Goal: Task Accomplishment & Management: Manage account settings

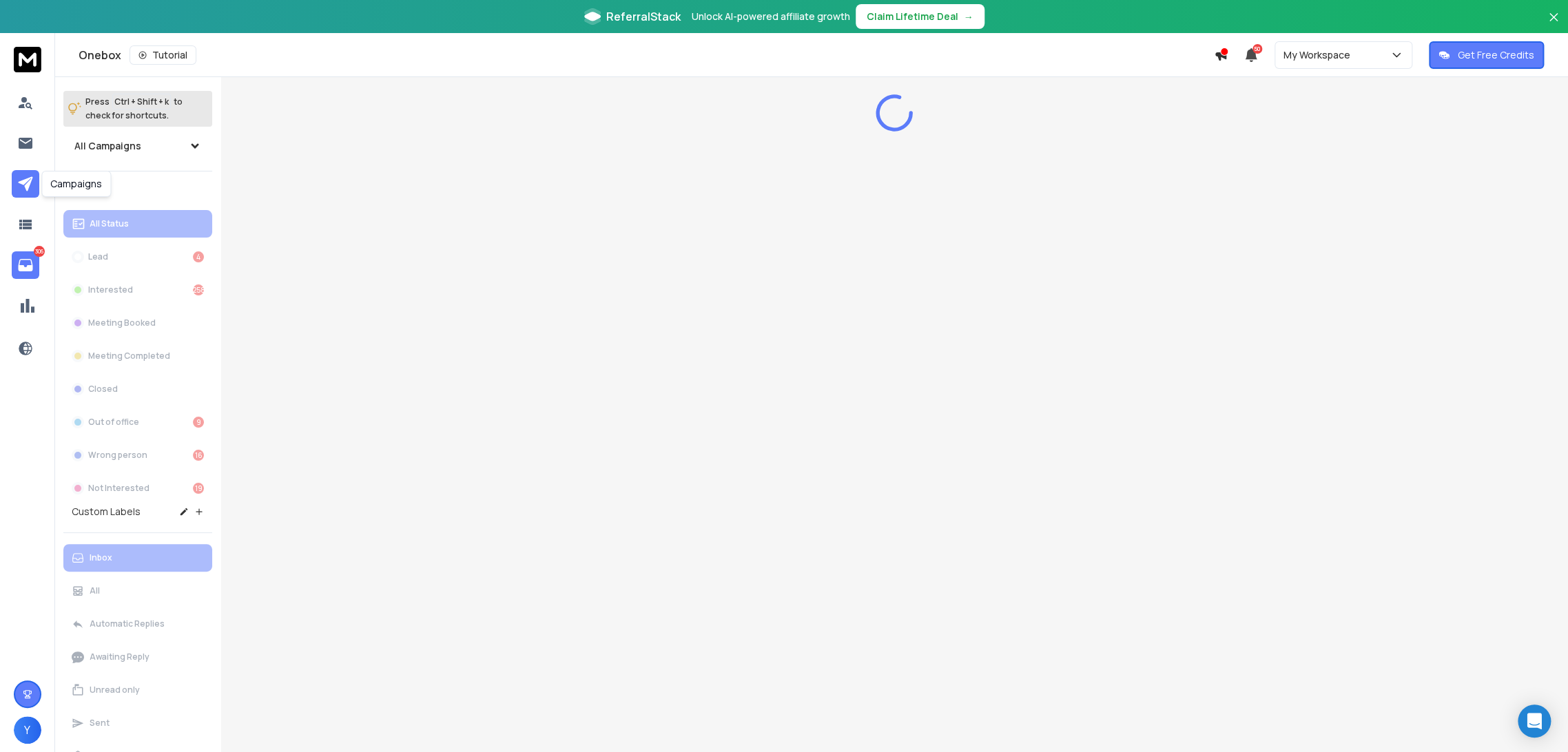
click at [29, 185] on icon at bounding box center [25, 184] width 15 height 15
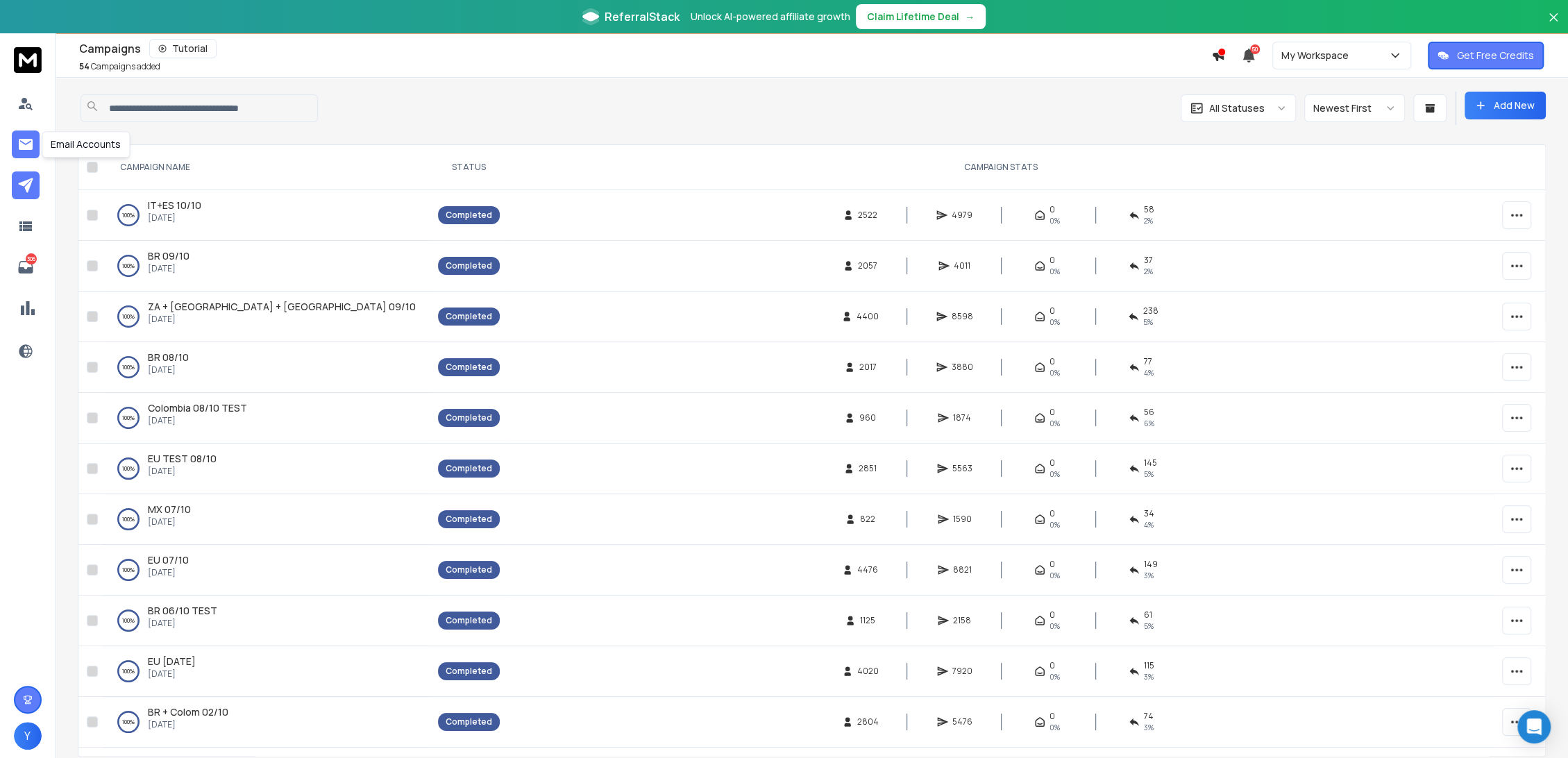
click at [15, 143] on link at bounding box center [26, 145] width 28 height 28
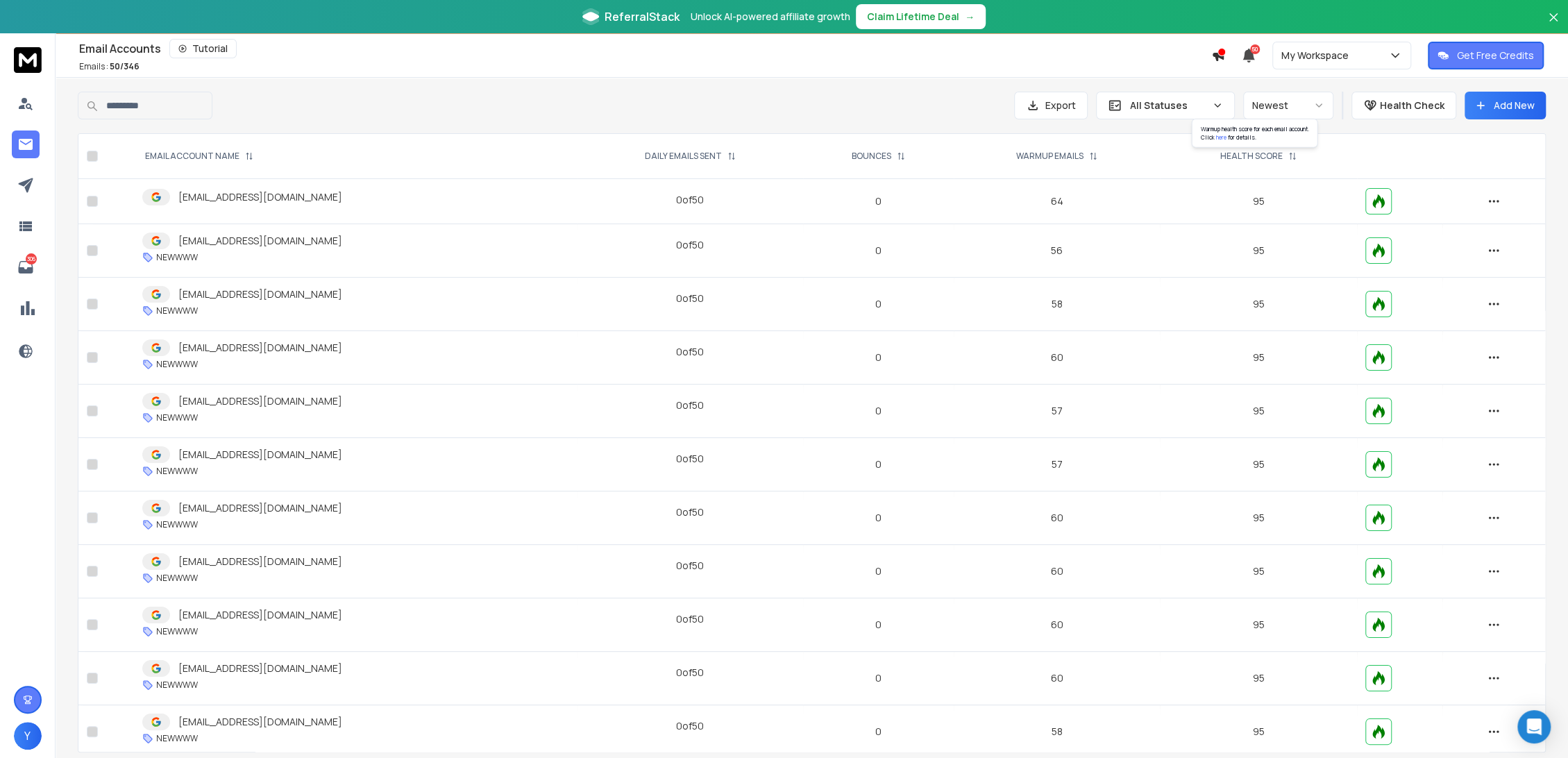
click at [1257, 154] on p "HEALTH SCORE" at bounding box center [1251, 156] width 63 height 11
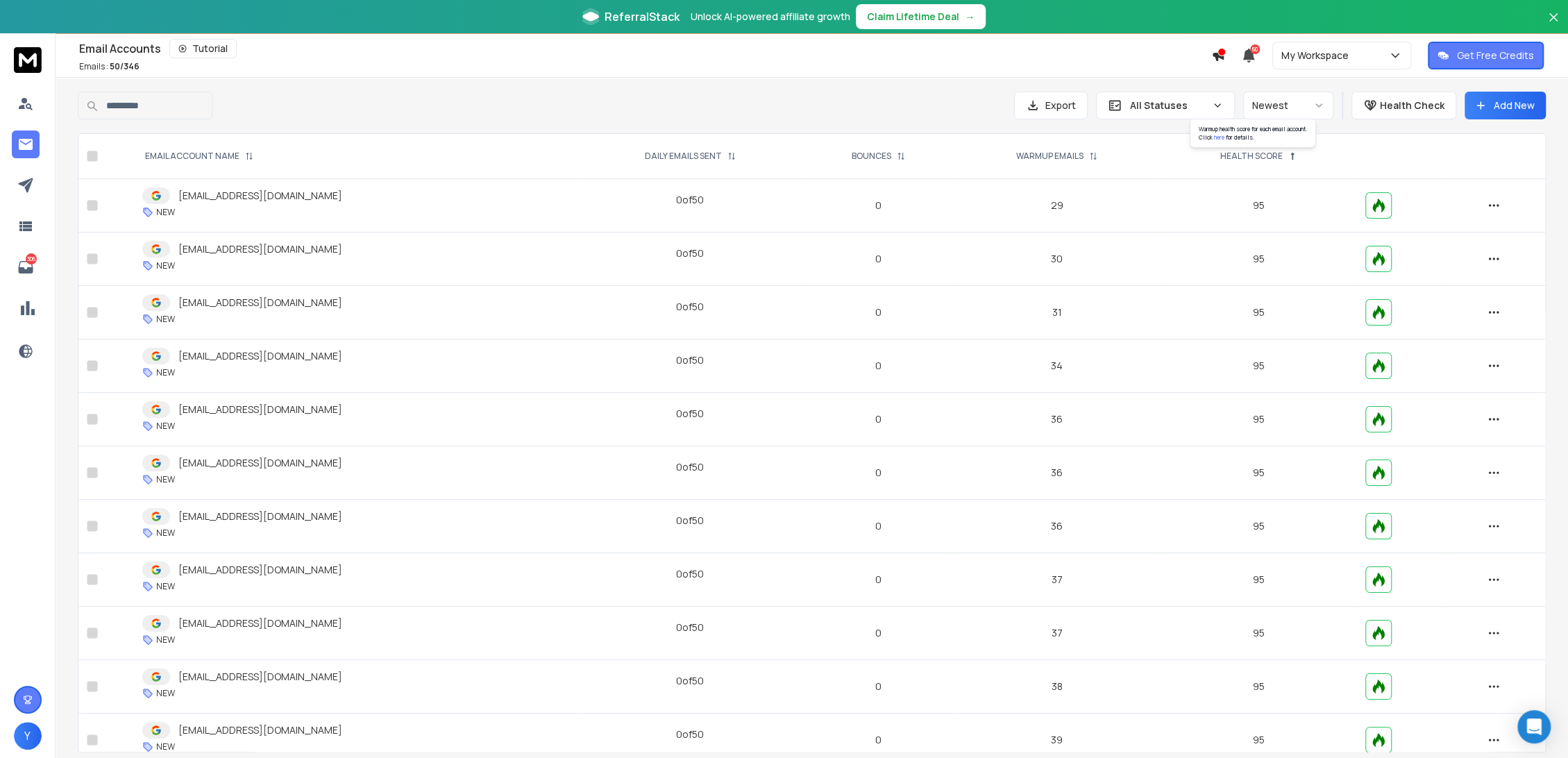
click at [1257, 154] on p "HEALTH SCORE" at bounding box center [1251, 156] width 63 height 11
click at [1072, 154] on p "WARMUP EMAILS" at bounding box center [1050, 156] width 67 height 11
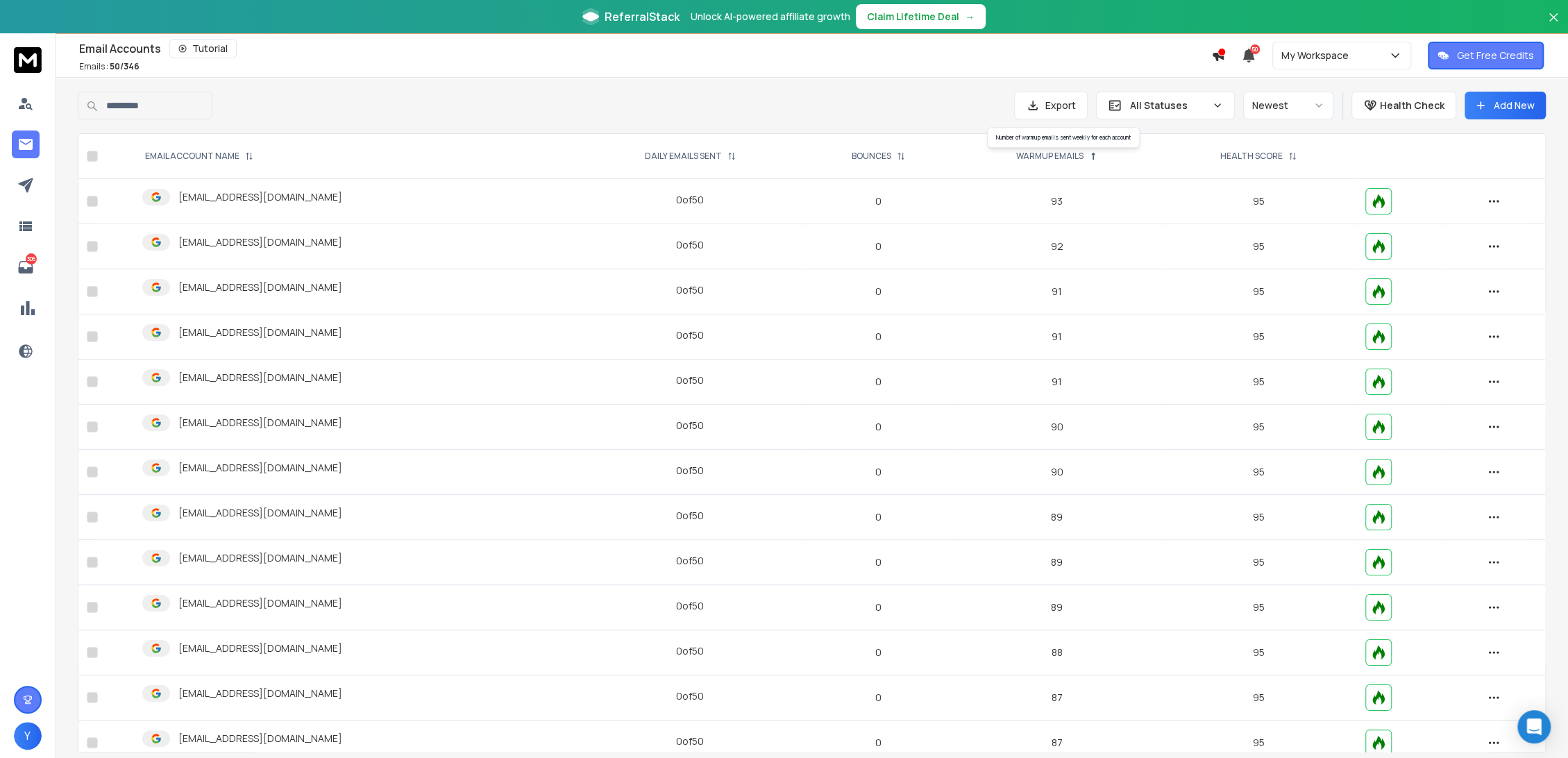
click at [1072, 154] on p "WARMUP EMAILS" at bounding box center [1050, 156] width 67 height 11
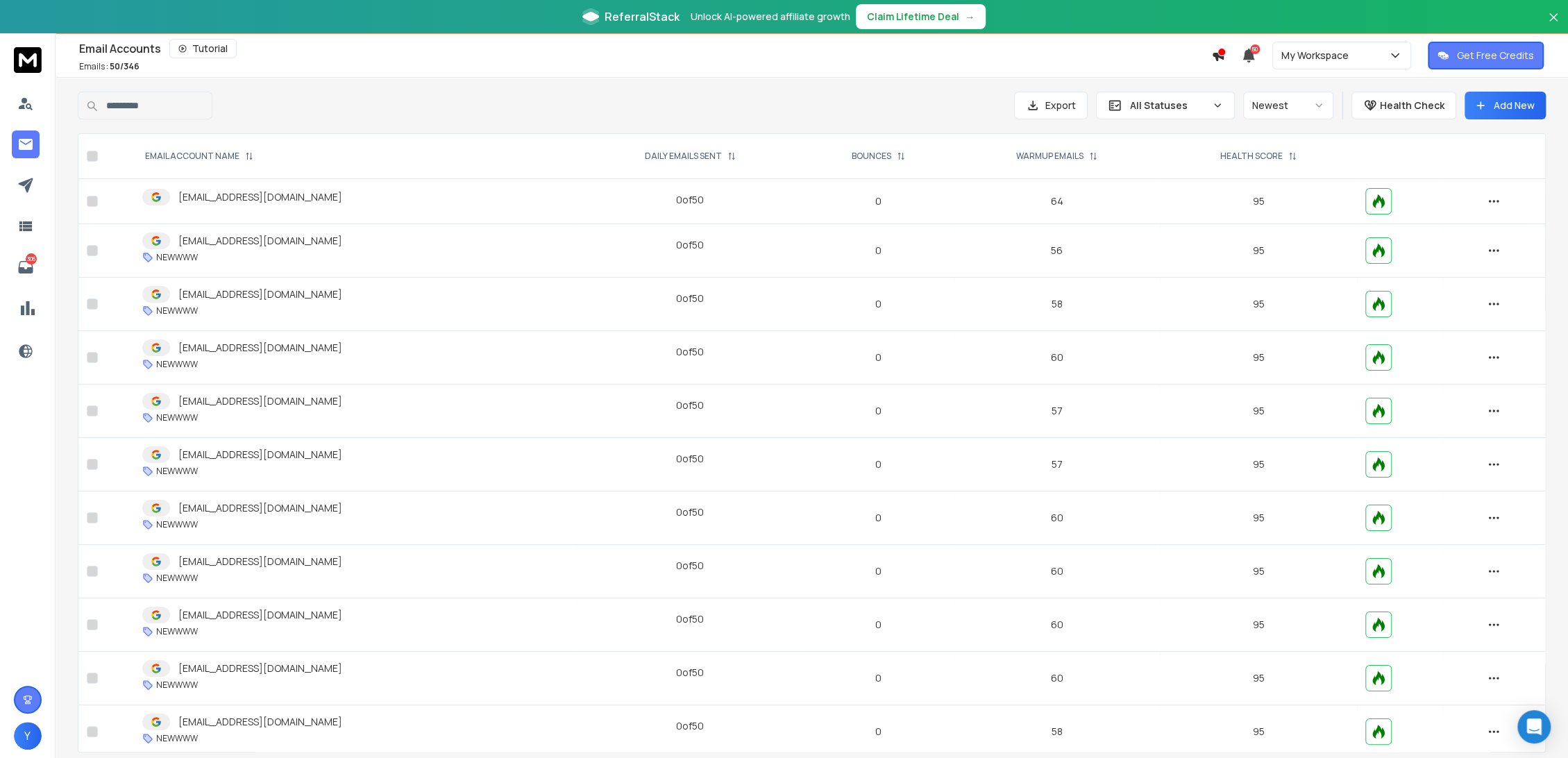
click at [132, 96] on input at bounding box center [145, 106] width 135 height 28
paste input "**********"
type input "**********"
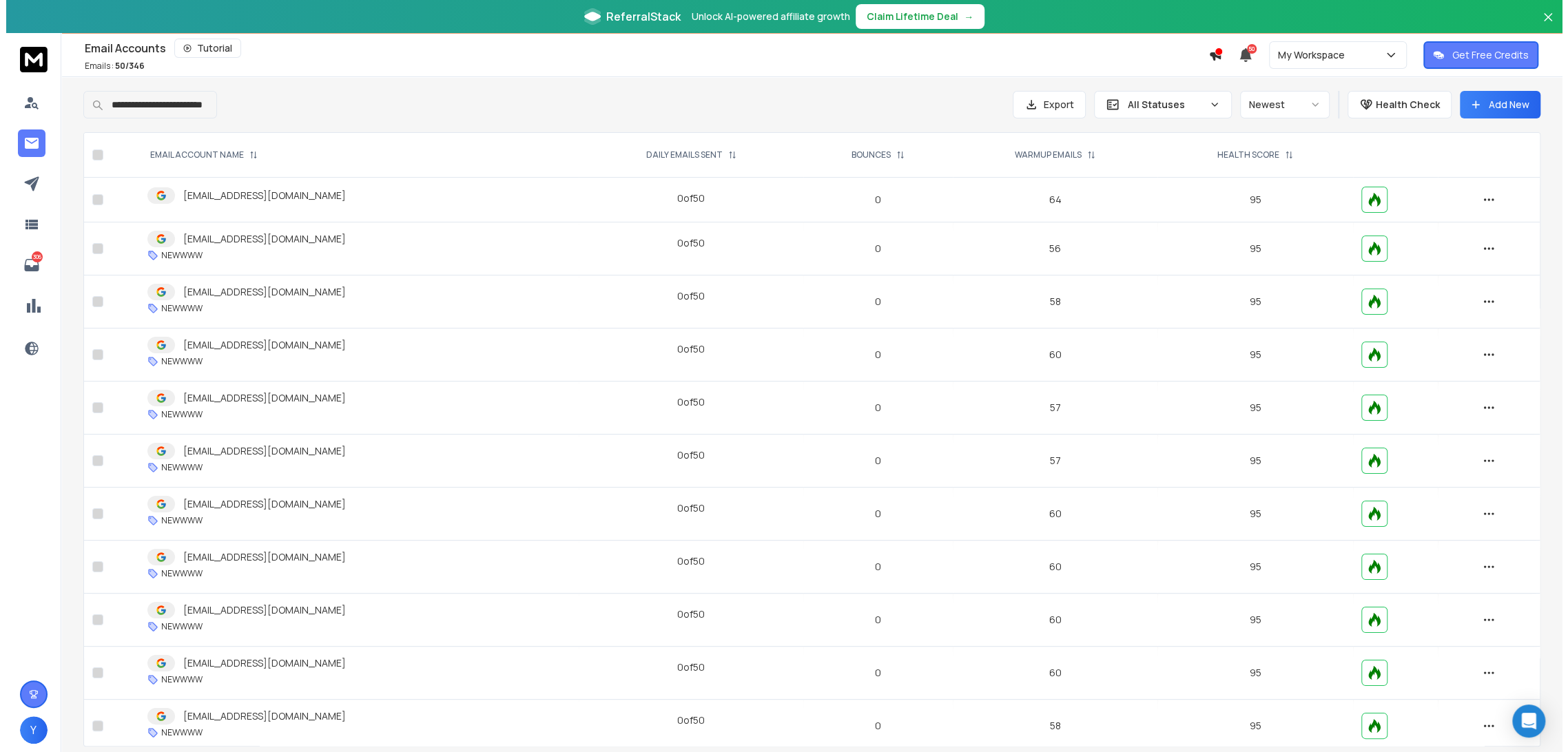
scroll to position [0, 21]
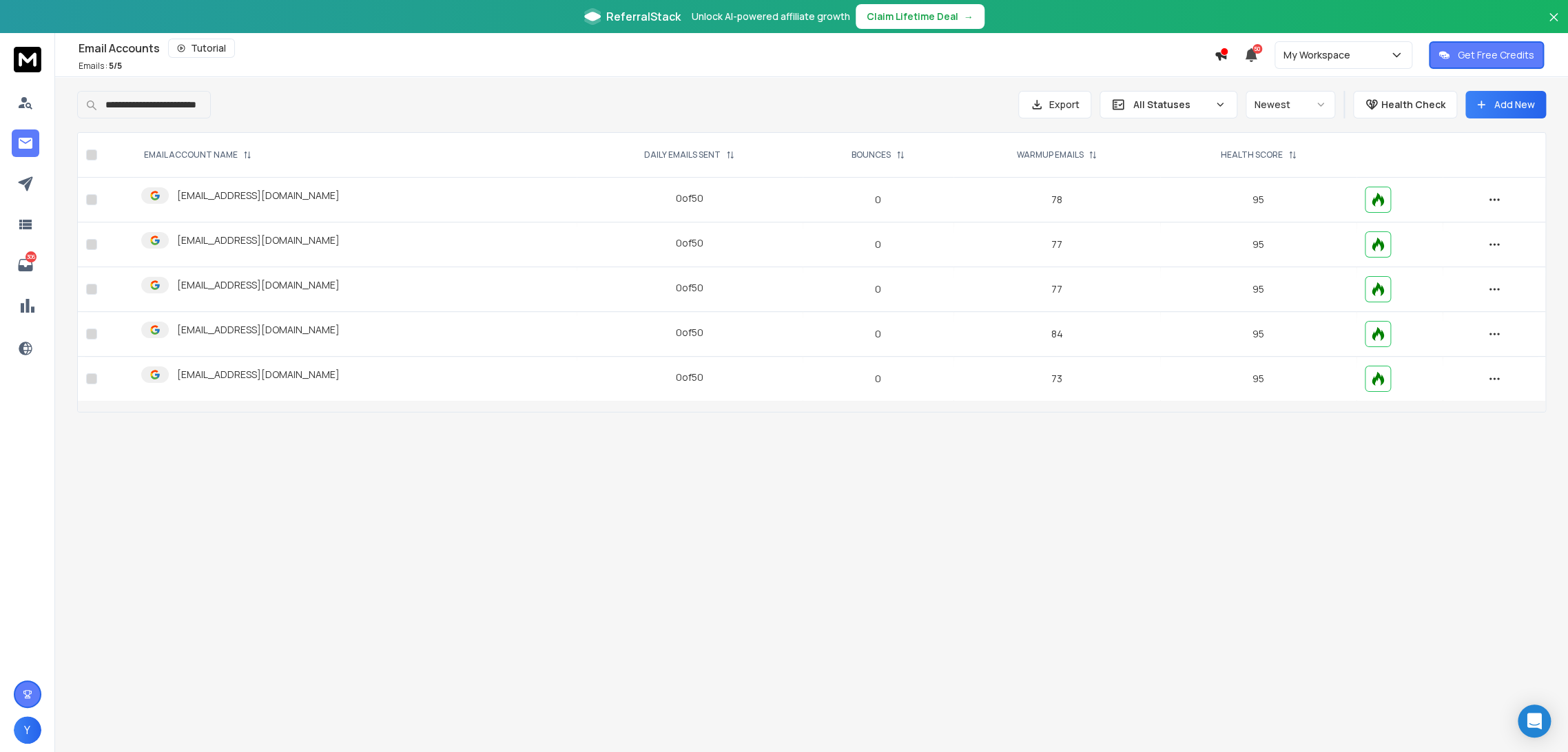
click at [90, 162] on th at bounding box center [105, 155] width 55 height 44
click at [88, 155] on button "Select this Page" at bounding box center [91, 154] width 11 height 11
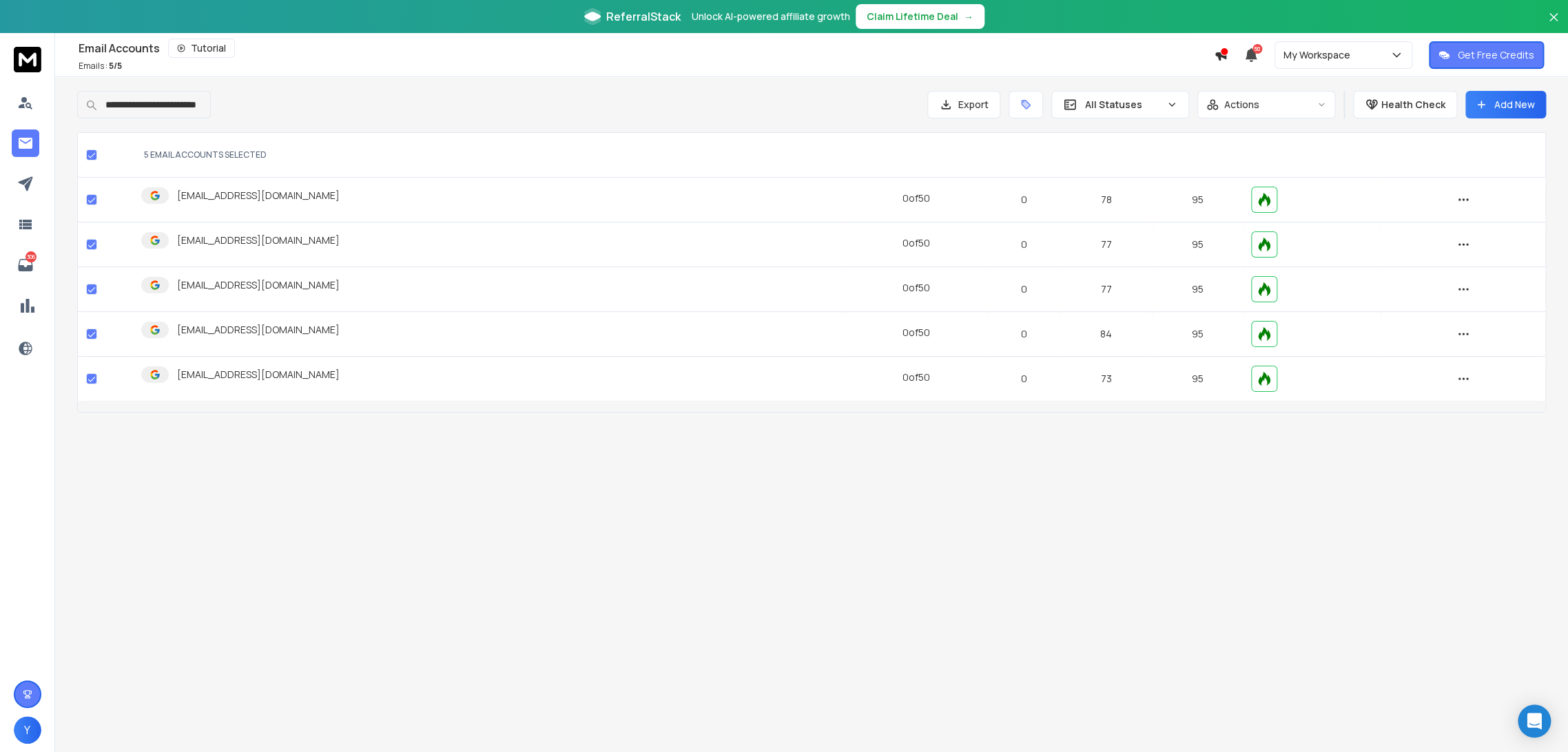
click at [1092, 109] on p "All Statuses" at bounding box center [1122, 105] width 76 height 14
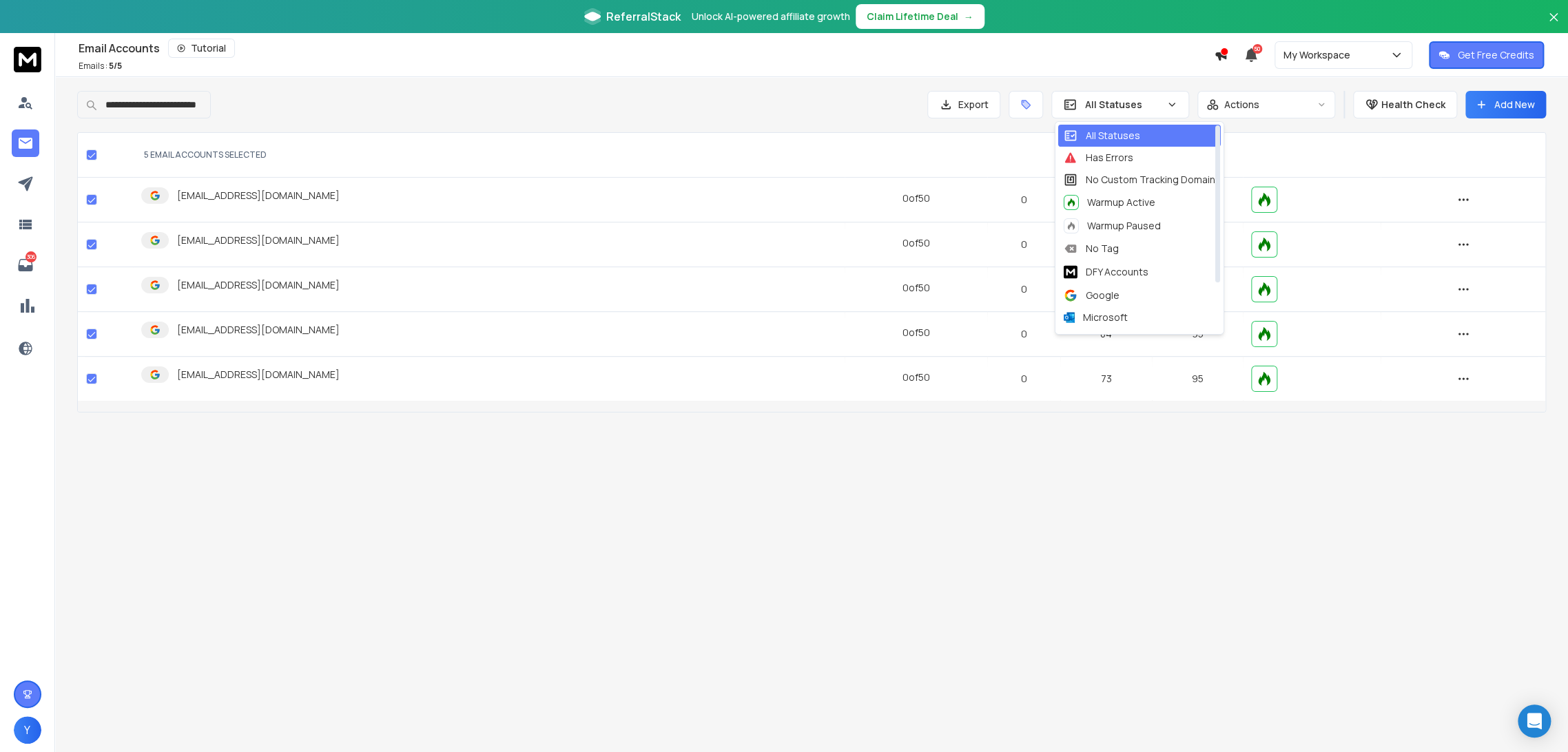
click at [1077, 106] on icon at bounding box center [1070, 105] width 14 height 14
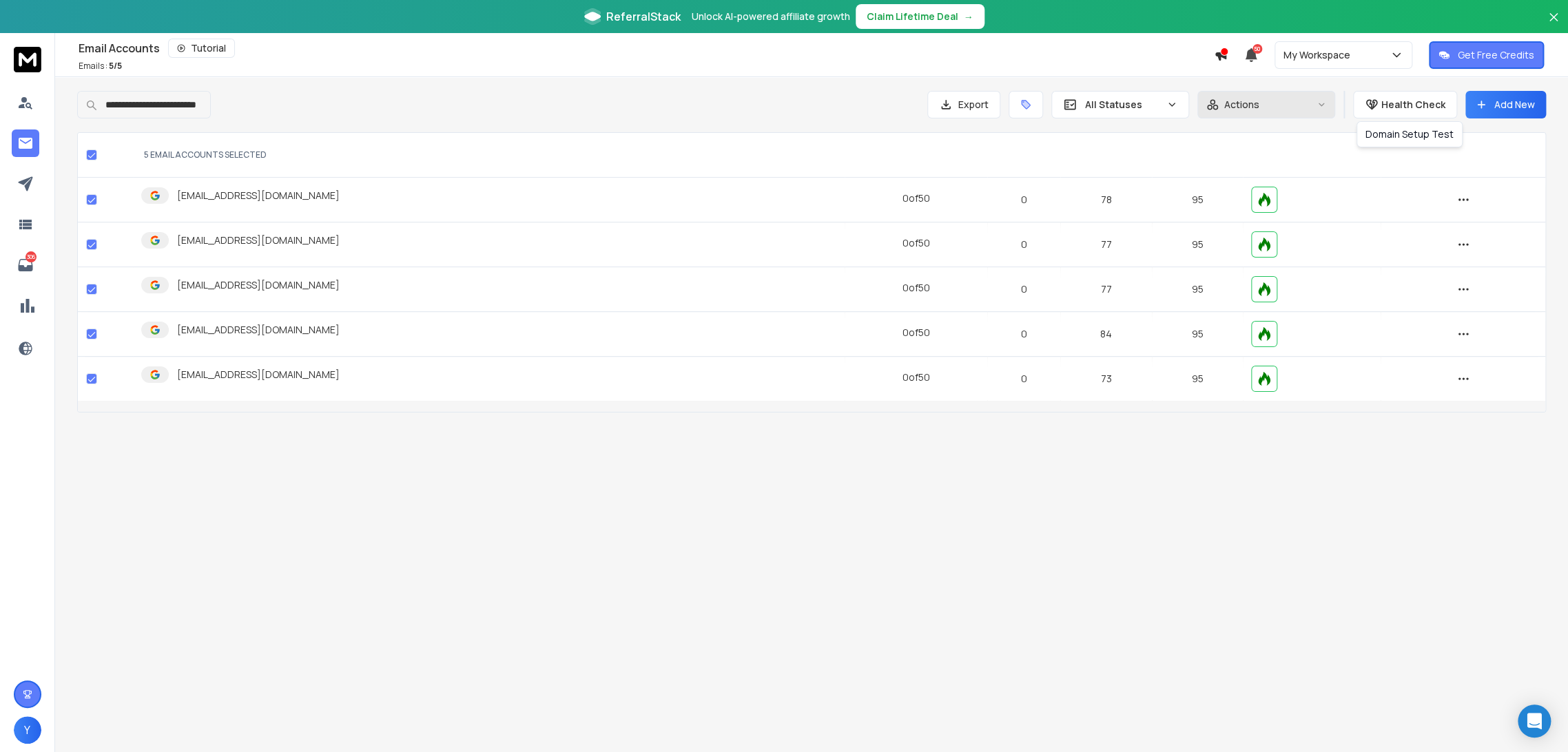
click at [1287, 103] on div "Actions" at bounding box center [1258, 105] width 105 height 14
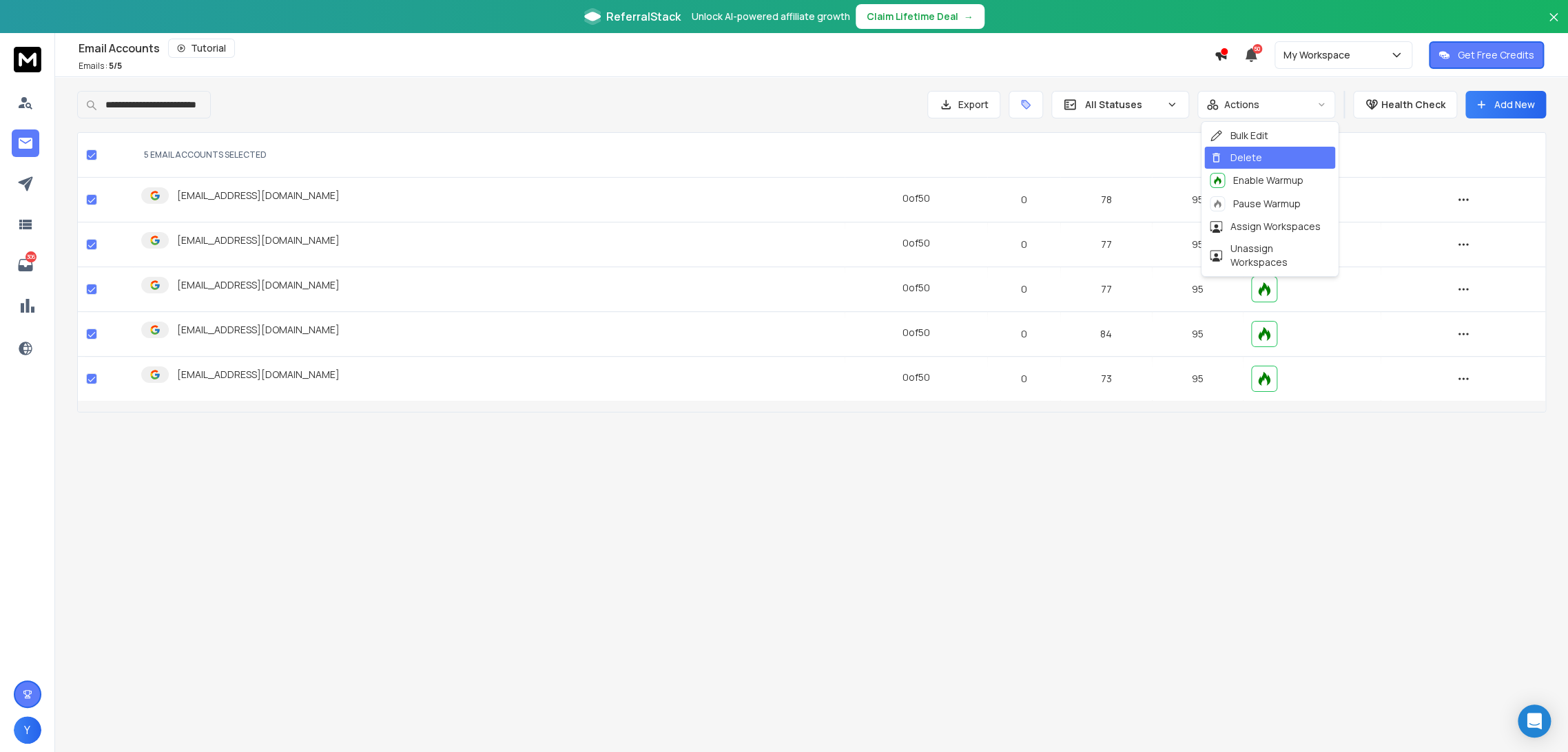
click at [1255, 151] on div "Delete" at bounding box center [1235, 158] width 52 height 14
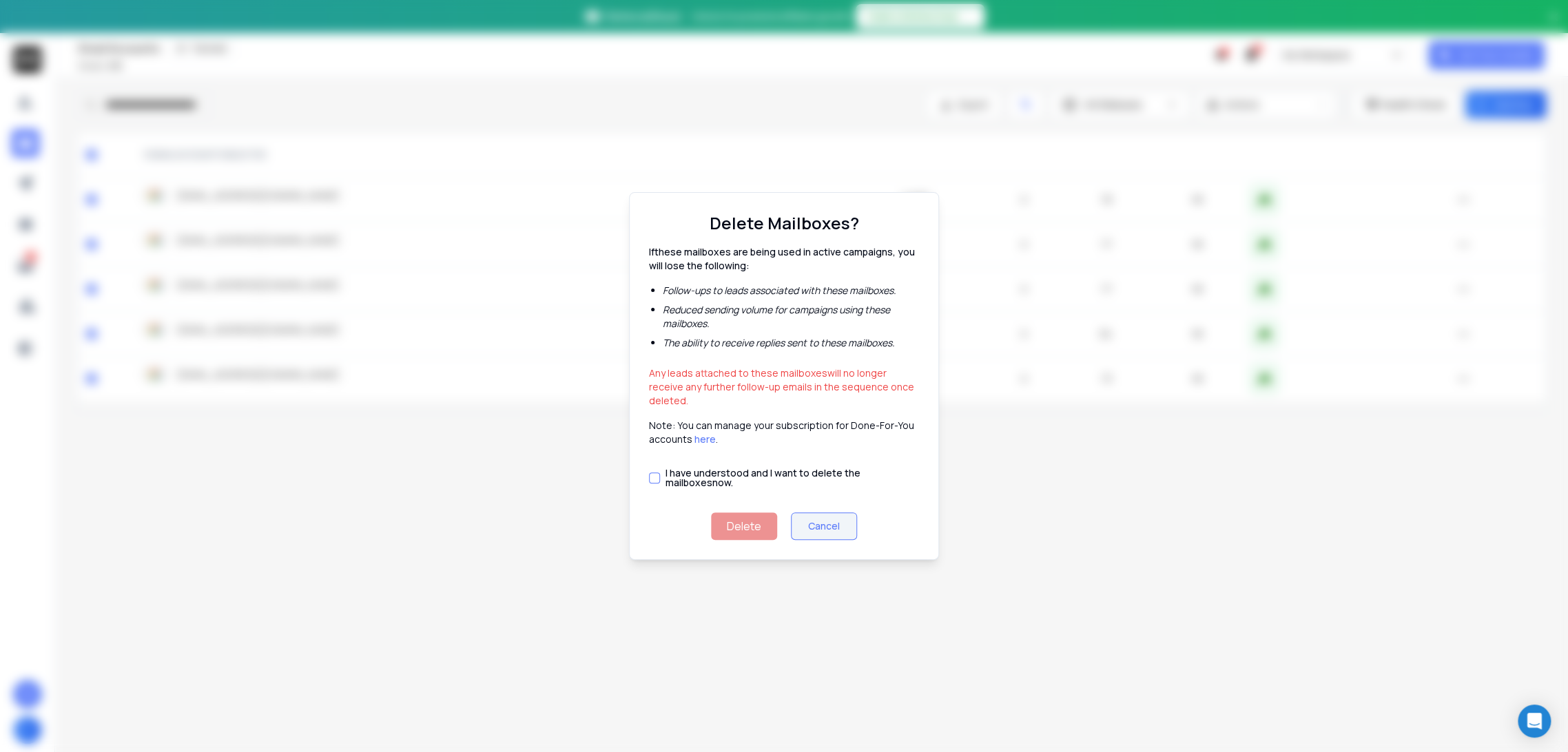
click at [640, 456] on div "Delete Mailboxes? If these mailboxes are being used in active campaigns, you wi…" at bounding box center [784, 376] width 310 height 368
click at [649, 475] on button "I have understood and I want to delete the mailbox es now." at bounding box center [654, 478] width 11 height 11
click at [727, 533] on button "Delete" at bounding box center [743, 527] width 66 height 27
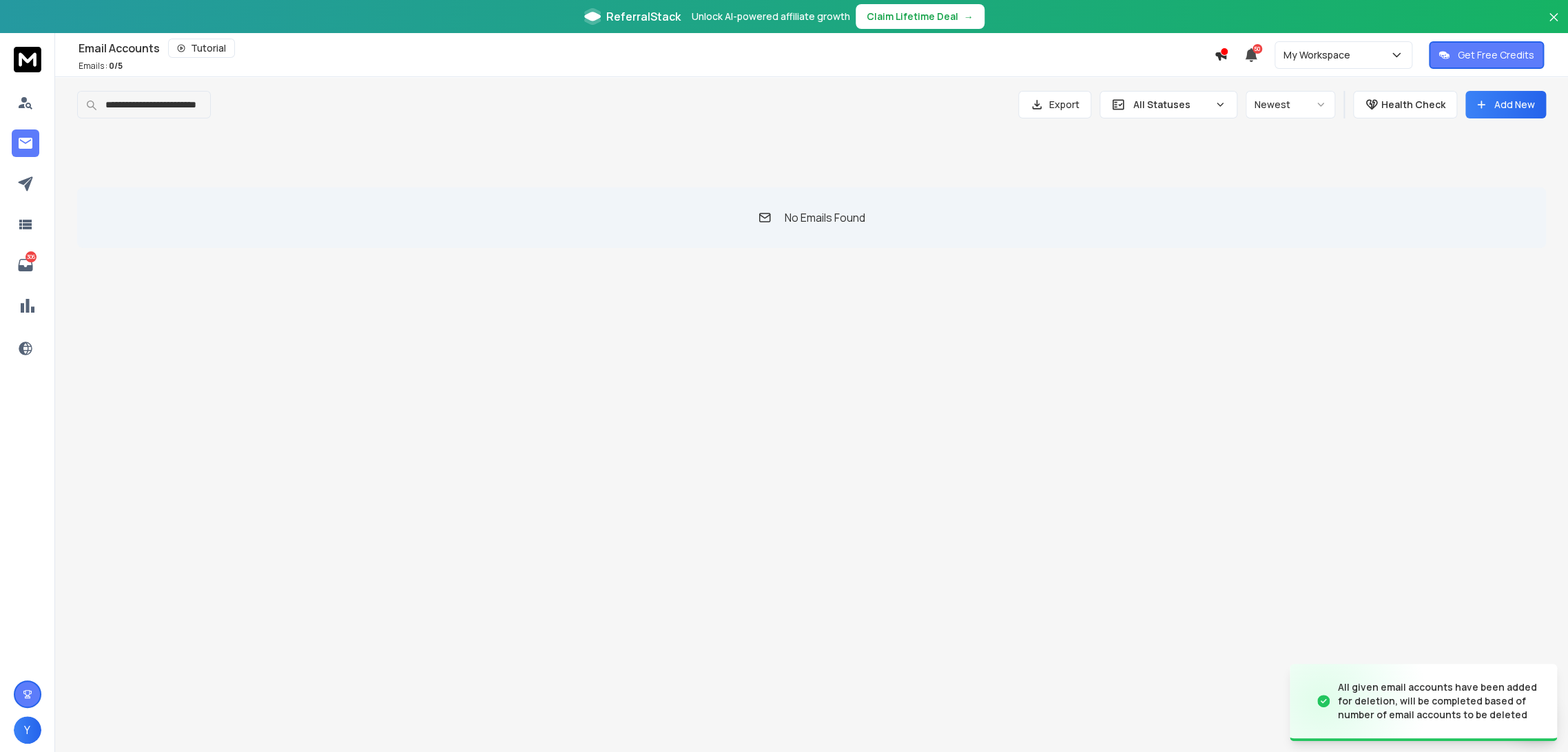
click at [145, 111] on input "**********" at bounding box center [143, 105] width 134 height 27
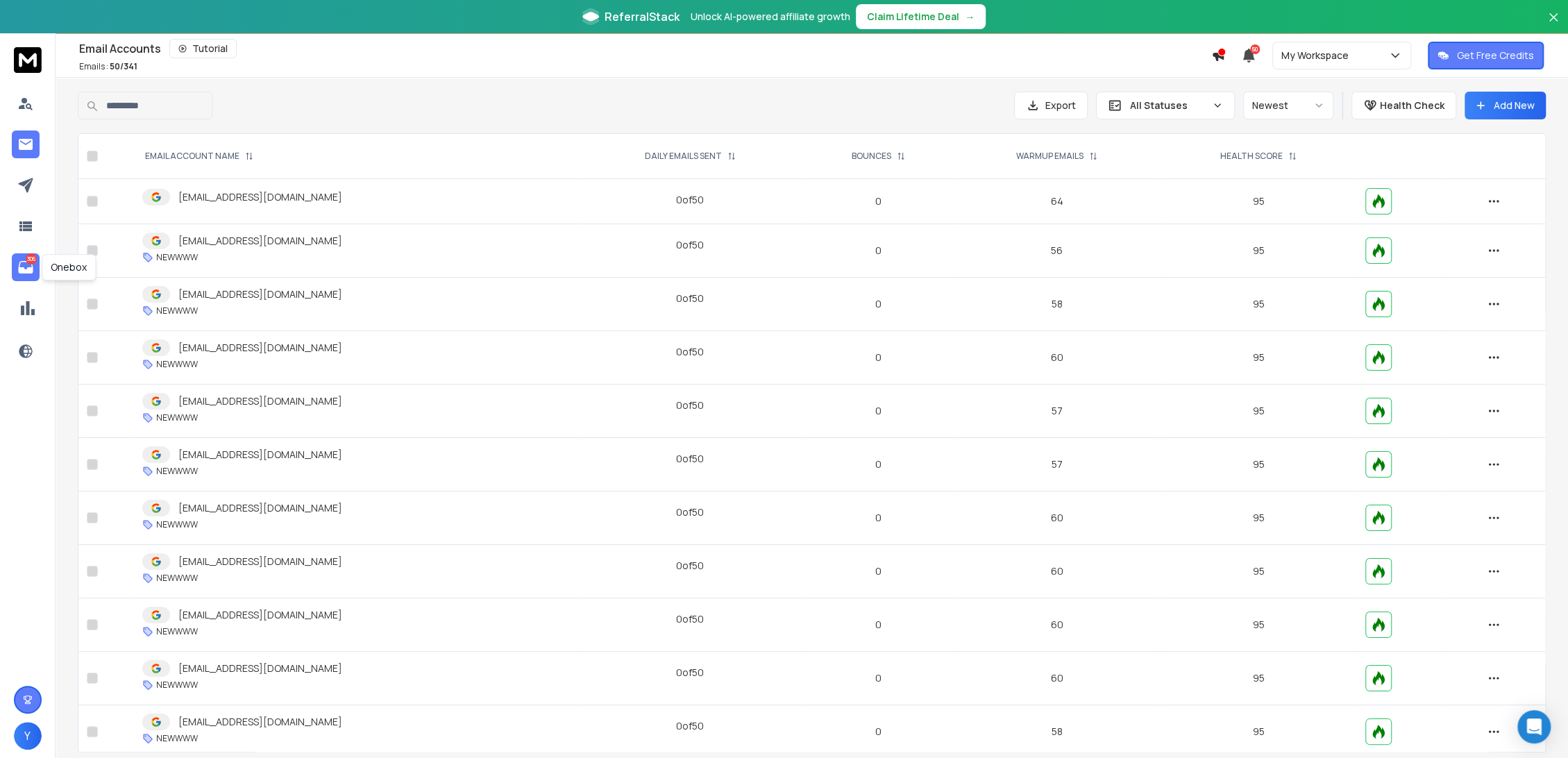
click at [22, 272] on icon at bounding box center [25, 267] width 15 height 13
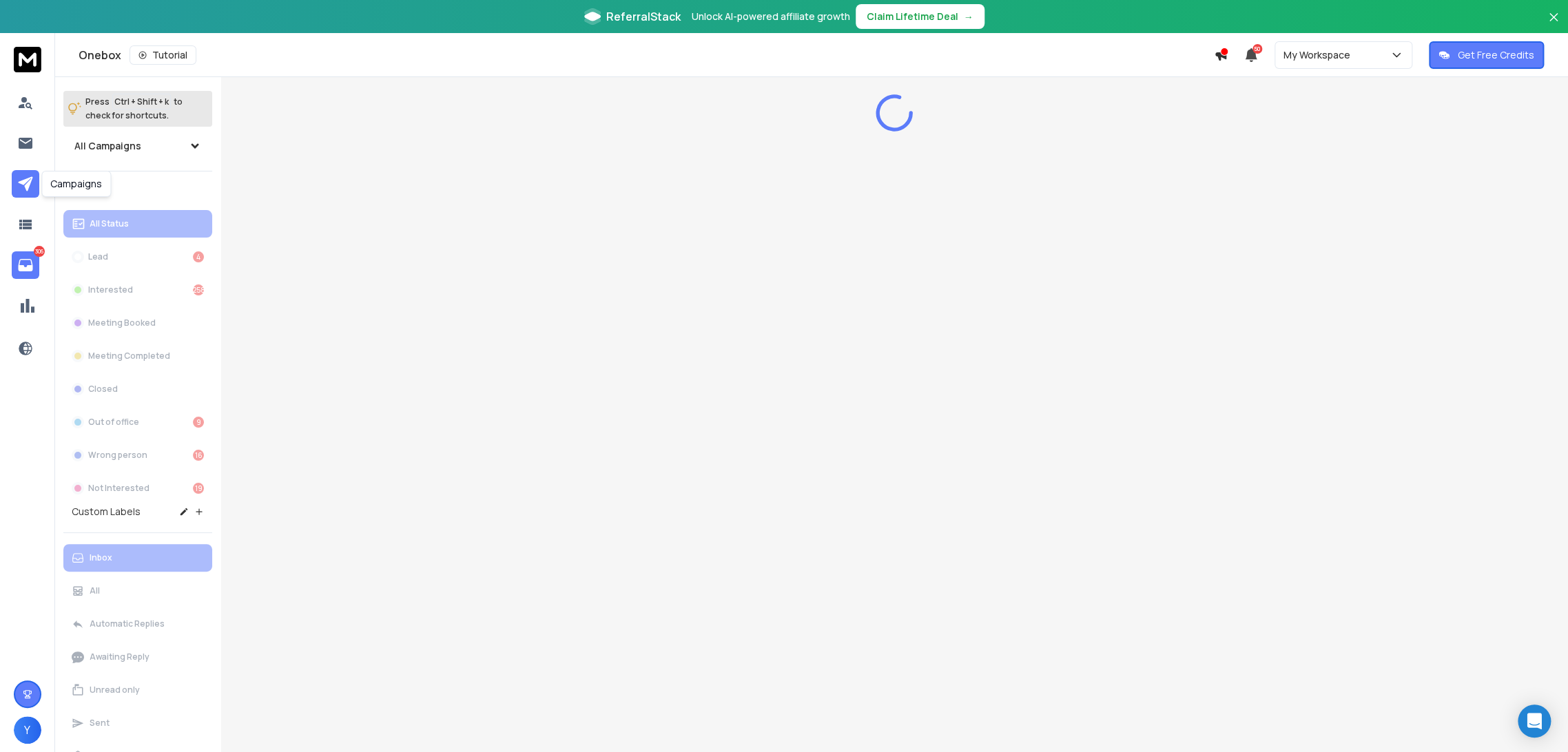
click at [20, 177] on icon at bounding box center [25, 184] width 16 height 16
